Goal: Navigation & Orientation: Find specific page/section

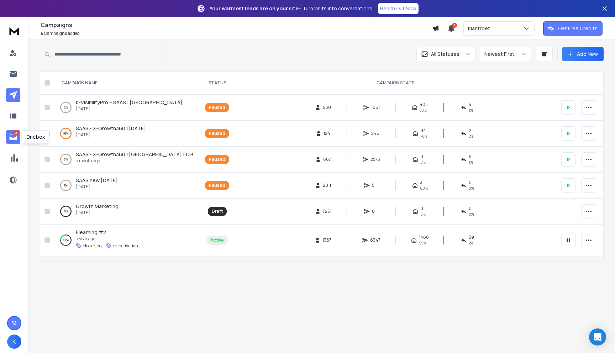
click at [17, 133] on p "2" at bounding box center [16, 133] width 6 height 6
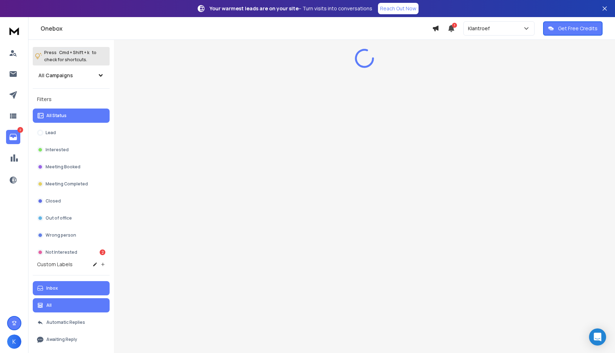
click at [68, 309] on button "All" at bounding box center [71, 305] width 77 height 14
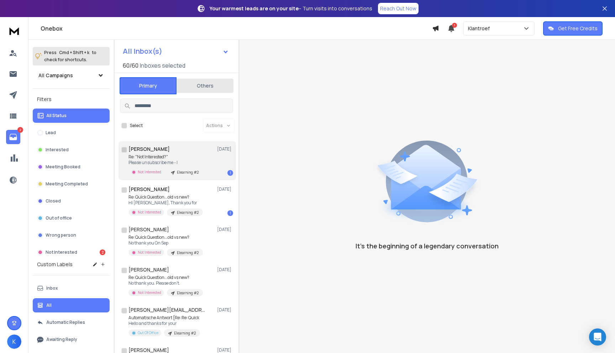
click at [219, 158] on div "Re: "Not Interested?" Please unsubscribe me - I Not Interested Elearning #2 1" at bounding box center [180, 165] width 105 height 22
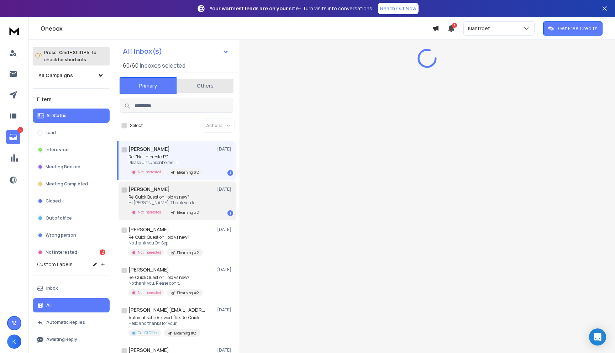
click at [208, 194] on div "[PERSON_NAME] [DATE] Re: Quick Question...old vs new? Hi [PERSON_NAME], Thank y…" at bounding box center [180, 201] width 105 height 30
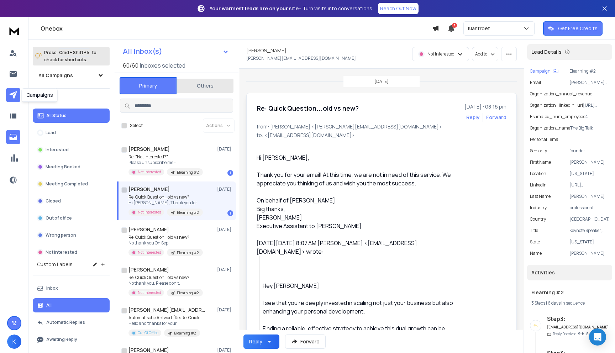
click at [10, 95] on icon at bounding box center [13, 95] width 9 height 9
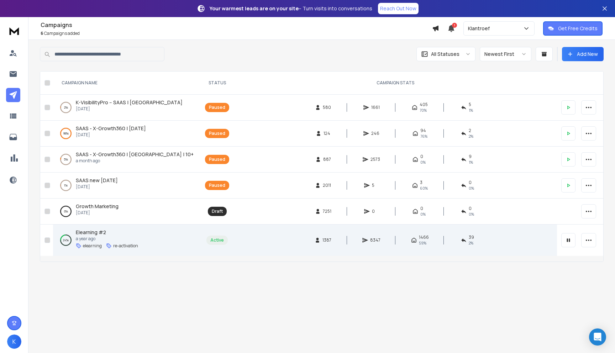
click at [567, 243] on icon at bounding box center [568, 240] width 6 height 6
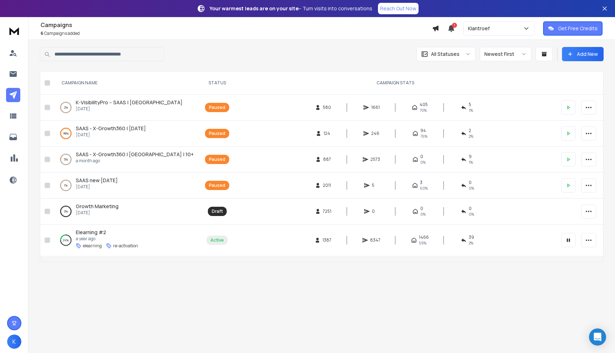
click at [489, 267] on div "Campaigns 6 Campaigns Added All Statuses Newest First Add New CAMPAIGN NAME STA…" at bounding box center [322, 223] width 564 height 353
